Goal: Navigation & Orientation: Find specific page/section

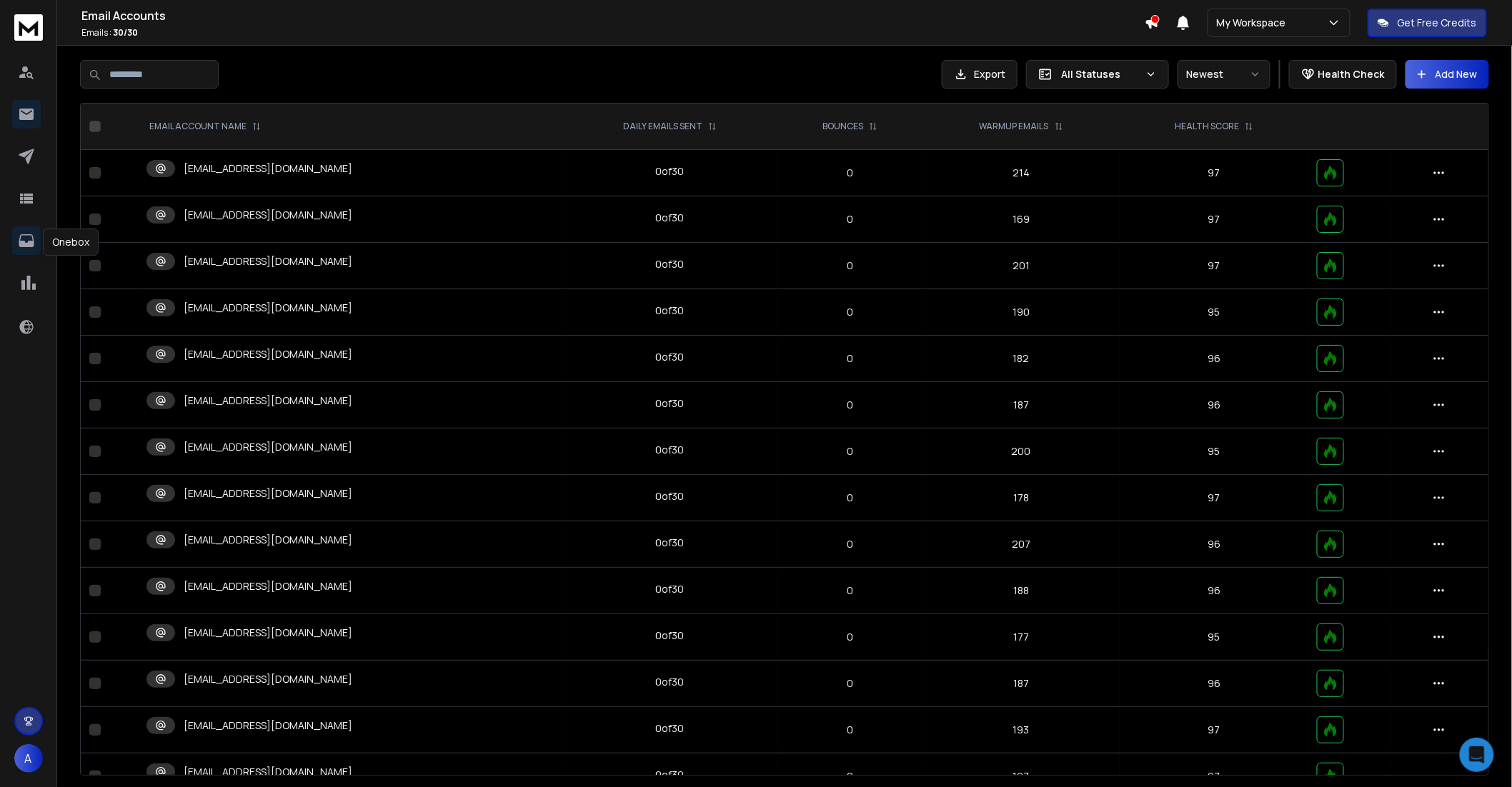
click at [30, 244] on icon at bounding box center [26, 241] width 15 height 13
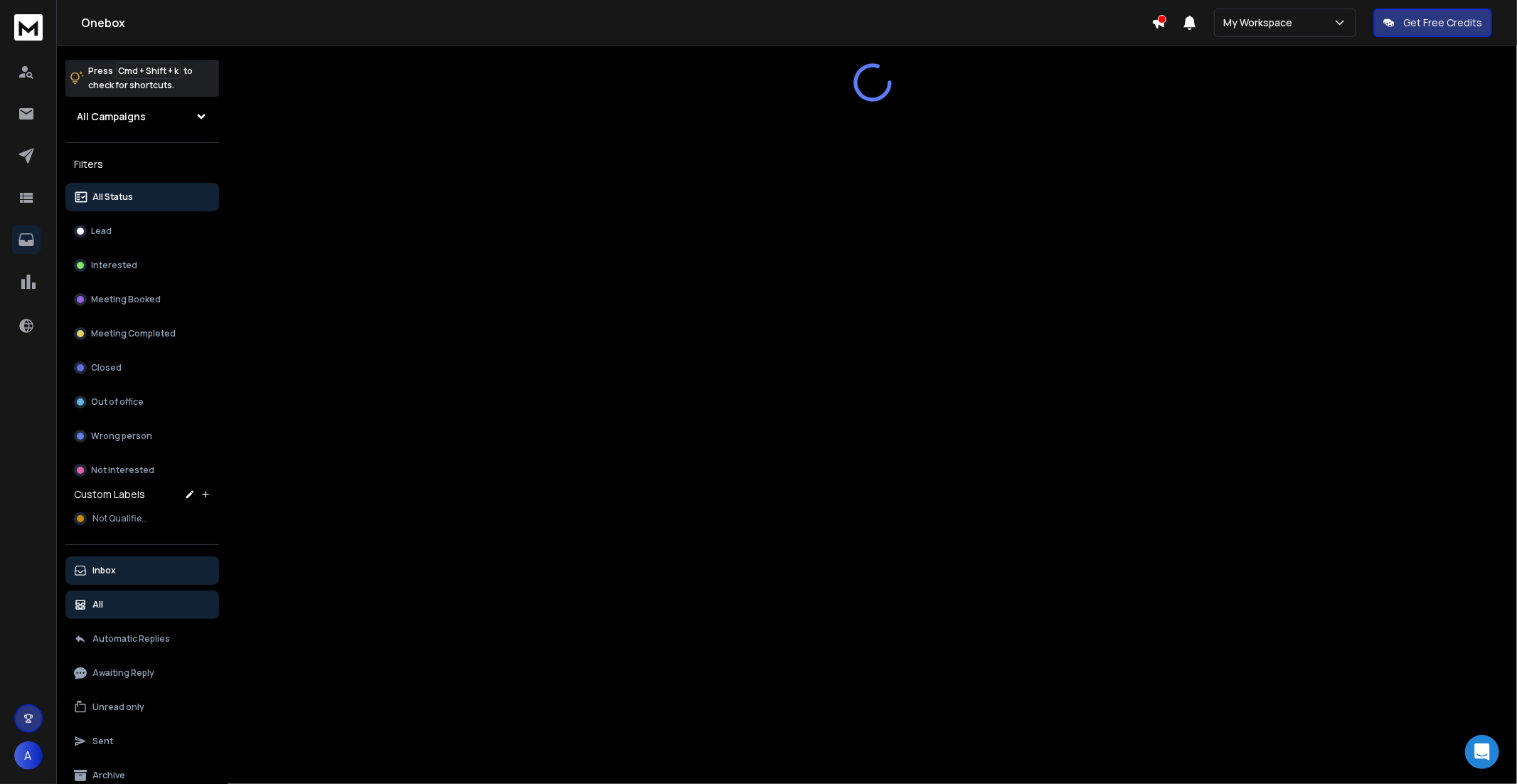
click at [173, 605] on button "All" at bounding box center [142, 605] width 154 height 29
click at [21, 116] on icon at bounding box center [26, 114] width 14 height 12
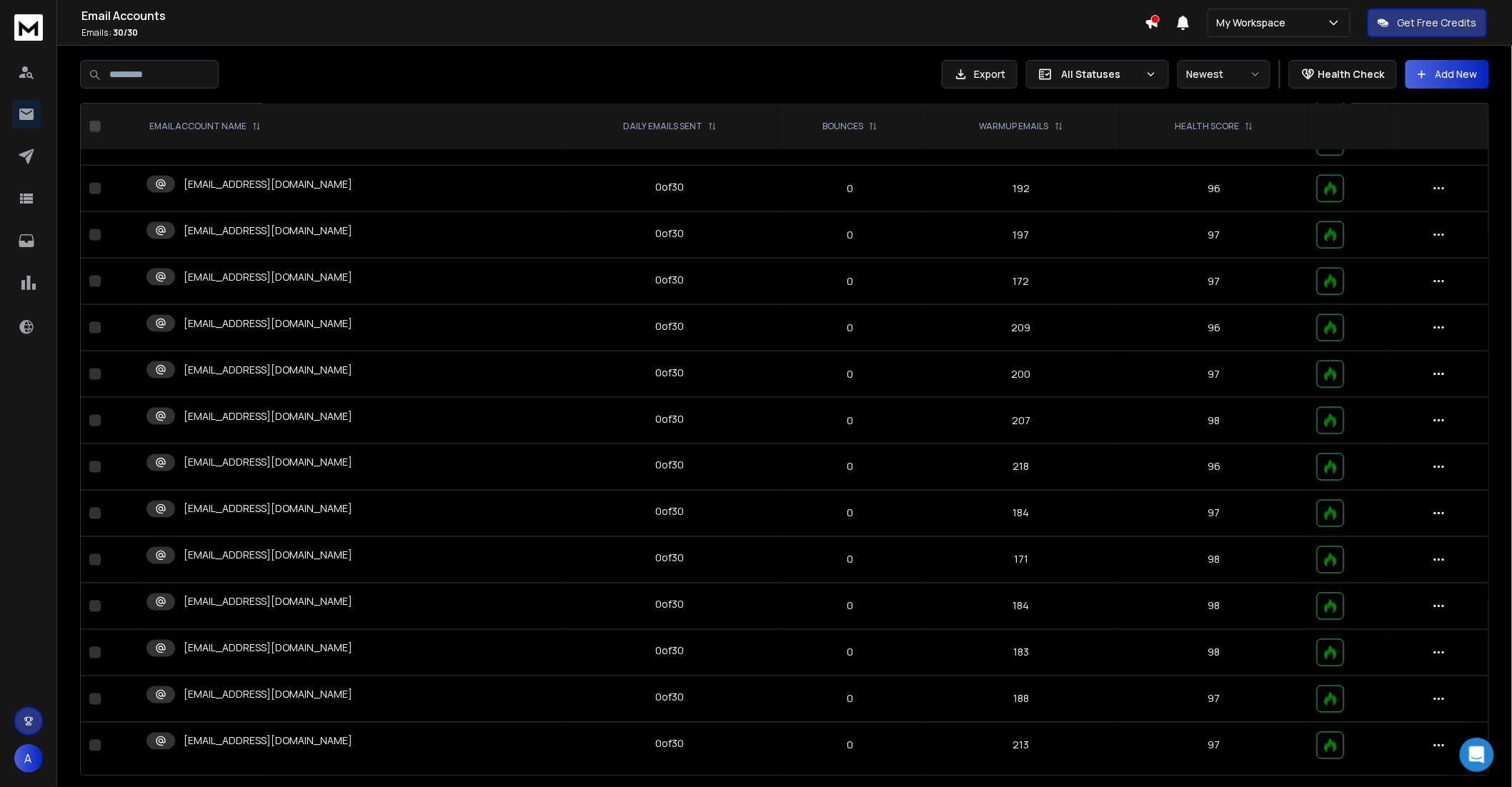
scroll to position [780, 0]
